Goal: Information Seeking & Learning: Check status

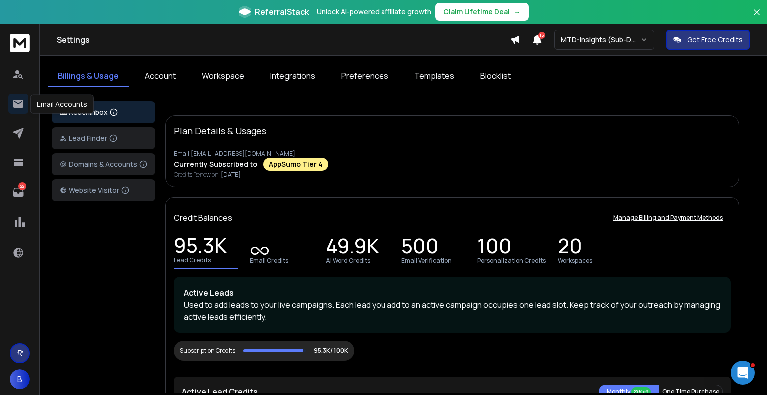
click at [22, 103] on icon at bounding box center [18, 104] width 10 height 8
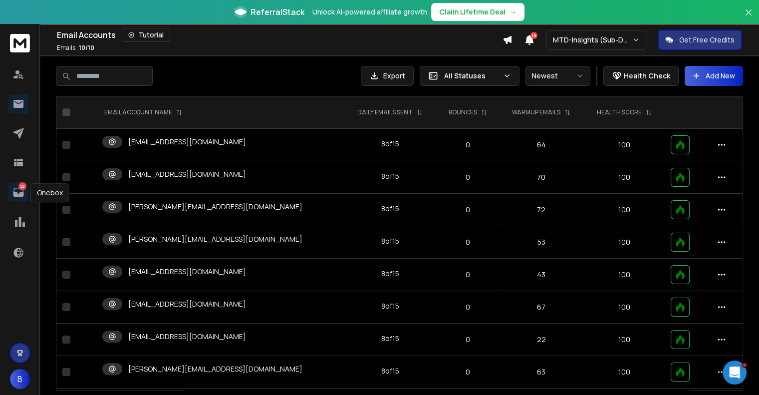
click at [24, 196] on link "22" at bounding box center [18, 192] width 20 height 20
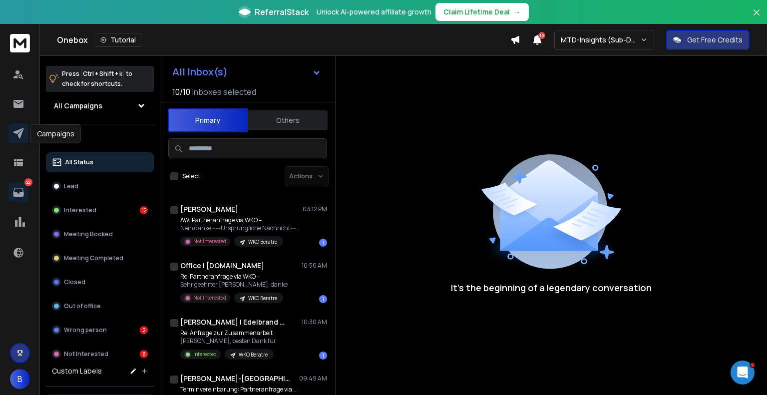
click at [20, 134] on icon at bounding box center [18, 133] width 10 height 10
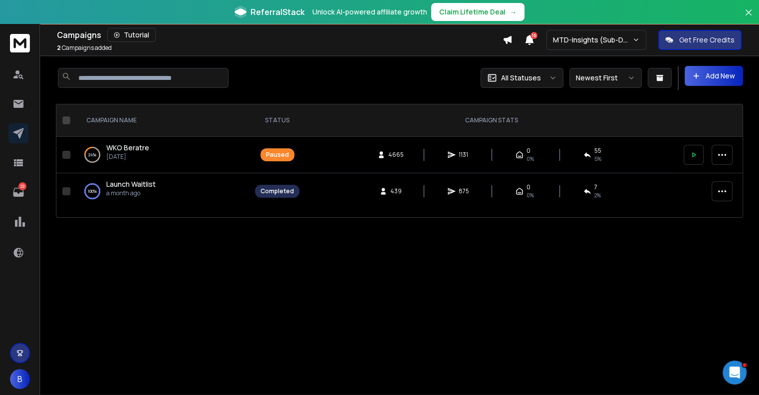
click at [240, 153] on td "24 % WKO Beratre 9 days ago" at bounding box center [161, 155] width 175 height 36
